Goal: Task Accomplishment & Management: Use online tool/utility

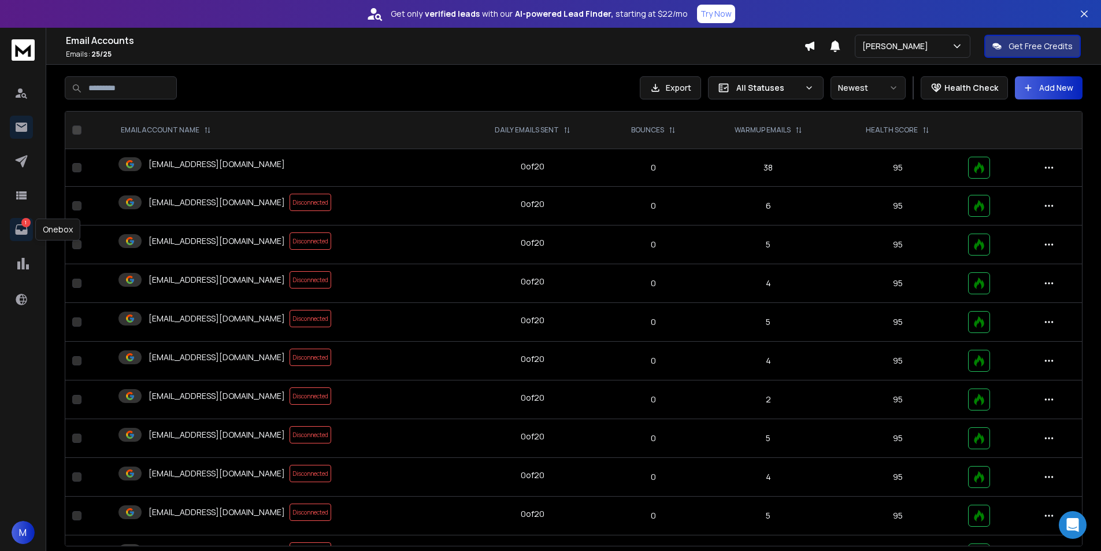
click at [21, 229] on icon at bounding box center [21, 229] width 14 height 14
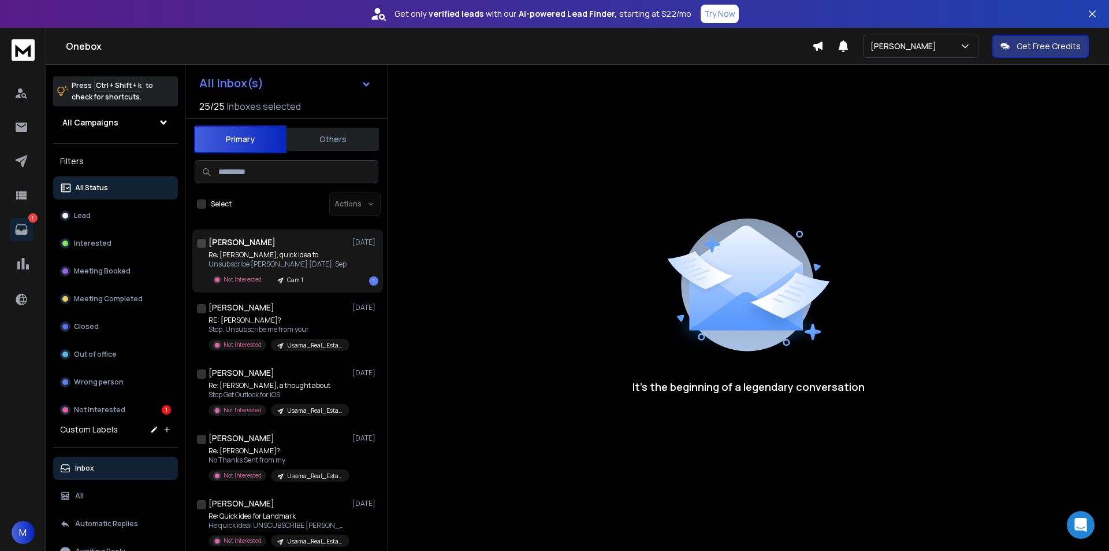
click at [310, 254] on div "Re: [PERSON_NAME], quick idea to Unsubscribe [PERSON_NAME] [DATE], Sep Not Inte…" at bounding box center [294, 267] width 170 height 35
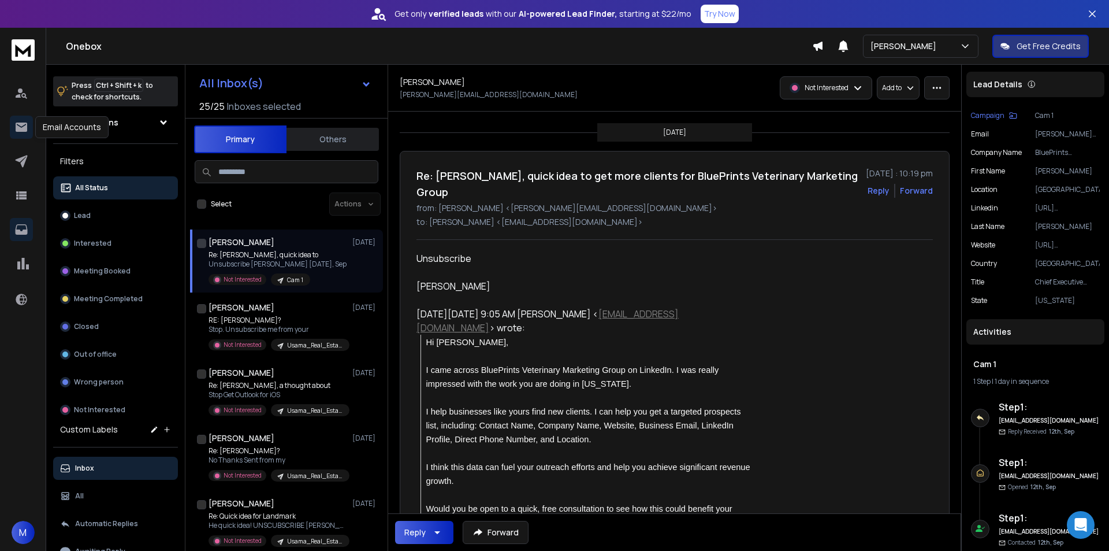
click at [24, 128] on icon at bounding box center [22, 126] width 12 height 9
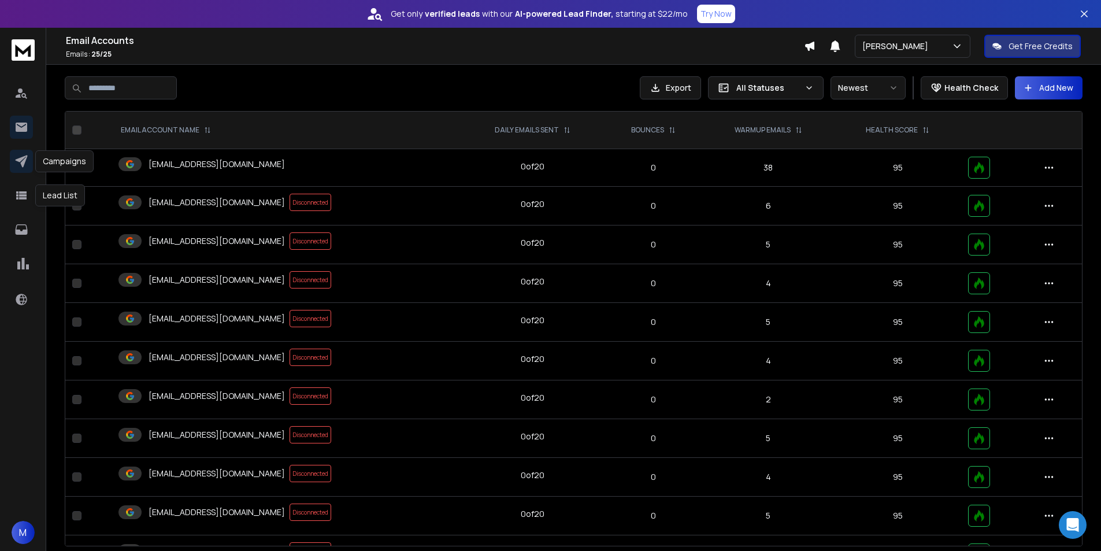
click at [28, 162] on link at bounding box center [21, 161] width 23 height 23
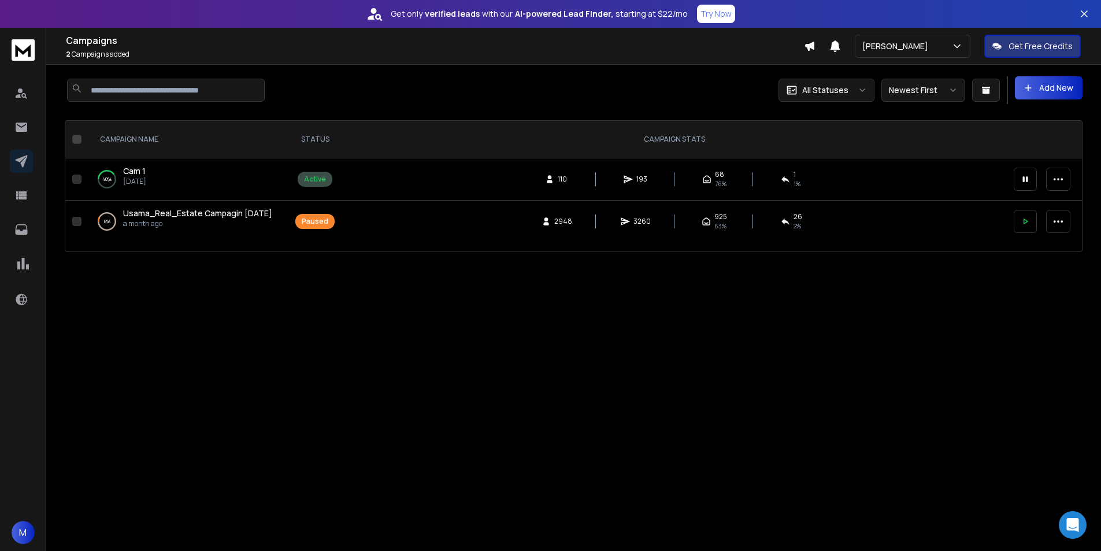
click at [507, 177] on div "110 193 68 76 % 1 1 %" at bounding box center [673, 179] width 651 height 18
